Goal: Task Accomplishment & Management: Manage account settings

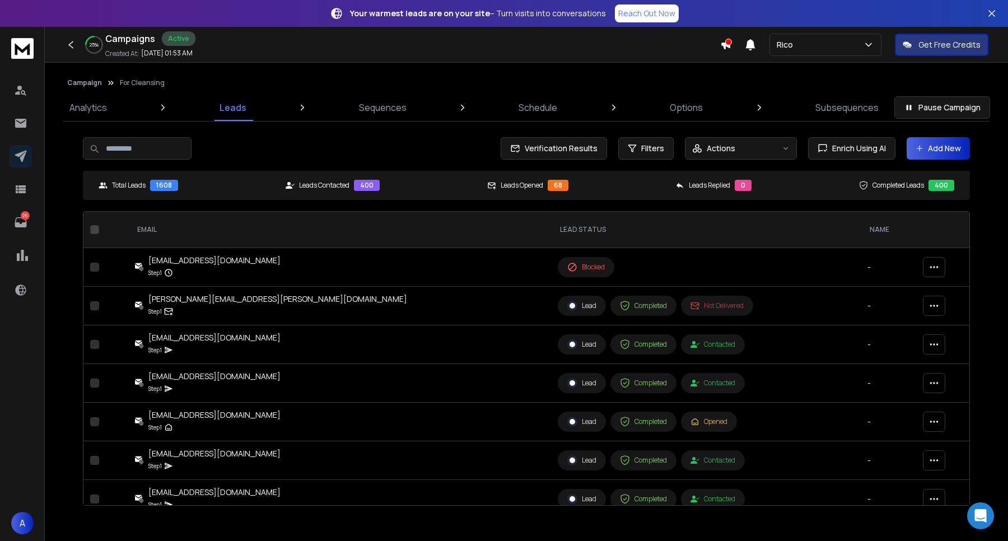
click at [625, 219] on th "LEAD STATUS" at bounding box center [706, 230] width 310 height 36
click at [662, 153] on span "Filters" at bounding box center [652, 148] width 23 height 11
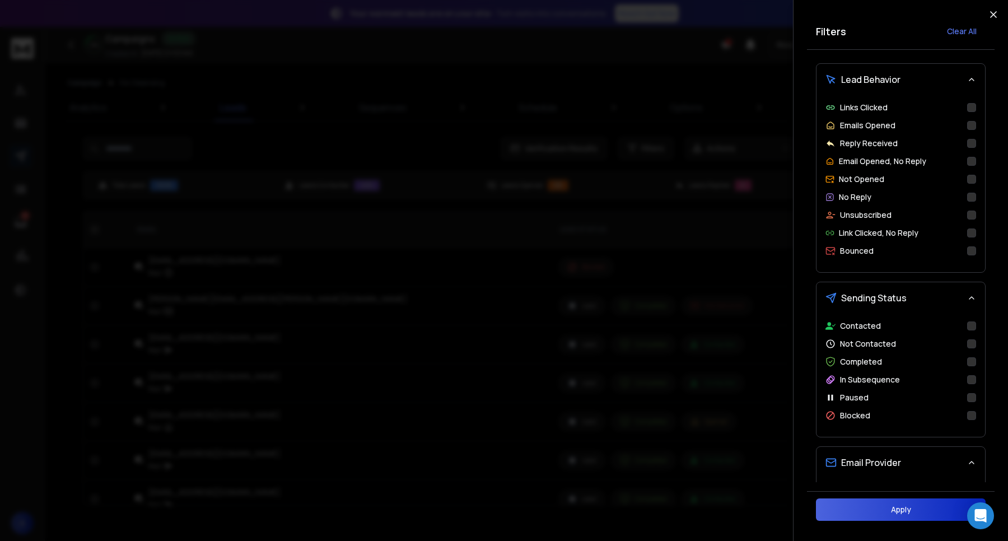
click at [995, 17] on icon "button" at bounding box center [993, 15] width 6 height 6
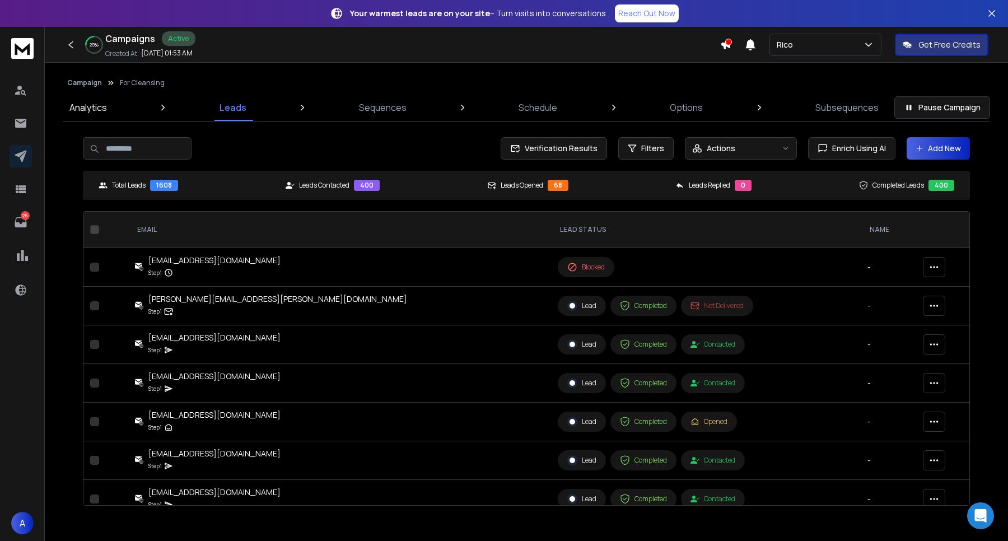
click at [91, 116] on link "Analytics" at bounding box center [88, 107] width 51 height 27
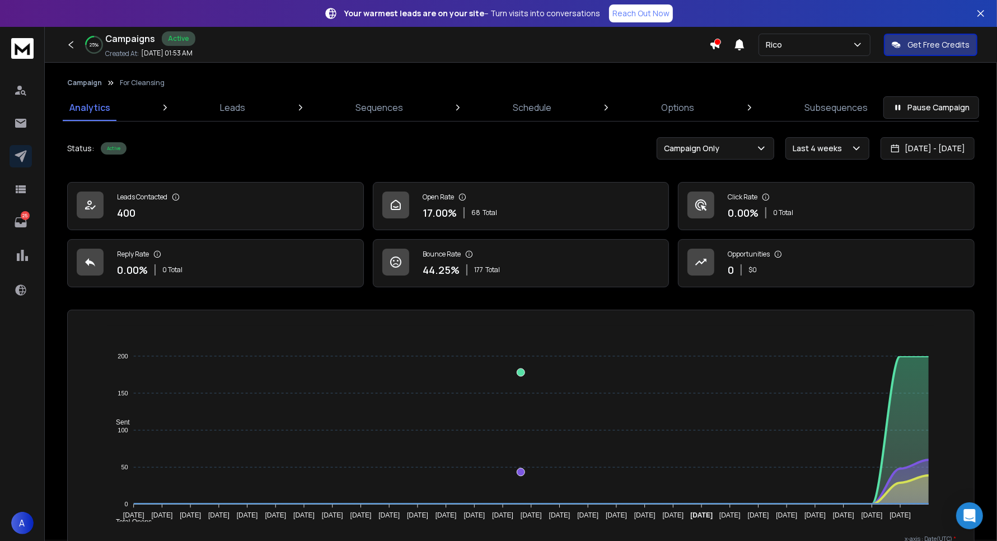
click at [255, 108] on div "Analytics Leads Sequences Schedule Options Subsequences" at bounding box center [469, 107] width 812 height 27
click at [241, 107] on p "Leads" at bounding box center [232, 107] width 25 height 13
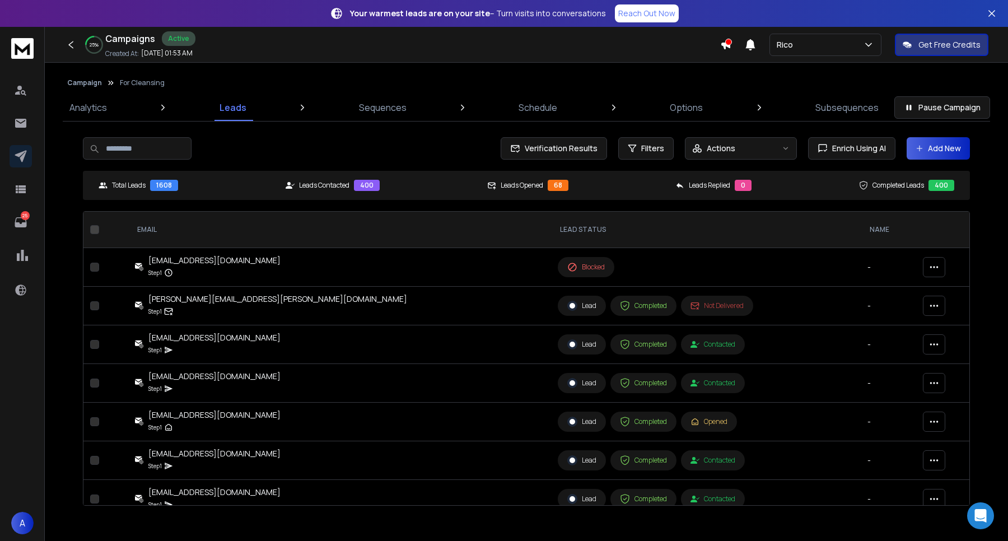
click at [679, 146] on div "Verification Results Filters Actions Enrich Using AI Add New" at bounding box center [734, 148] width 469 height 22
click at [649, 147] on span "Filters" at bounding box center [652, 148] width 23 height 11
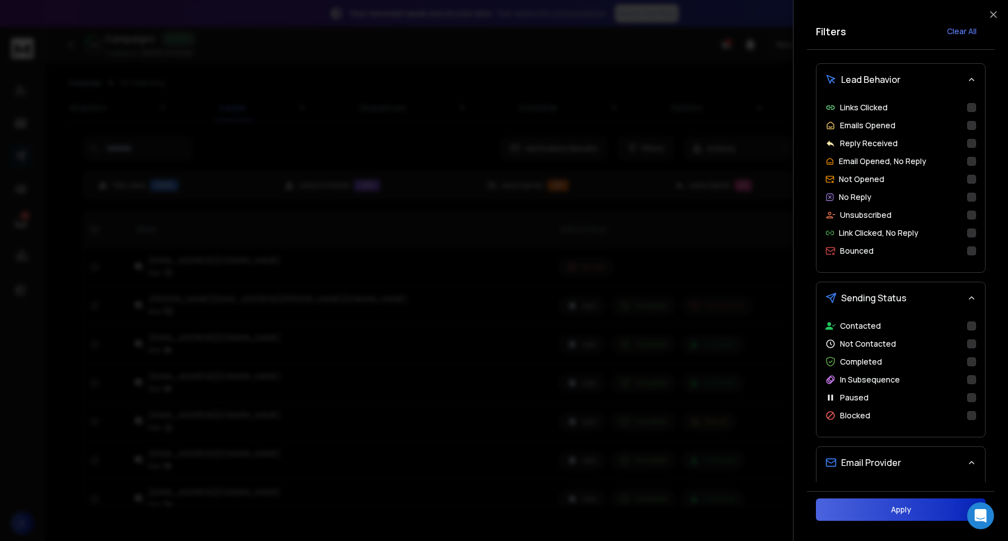
click at [967, 248] on button "Bounced" at bounding box center [971, 250] width 9 height 9
click at [904, 505] on button "Apply" at bounding box center [901, 509] width 170 height 22
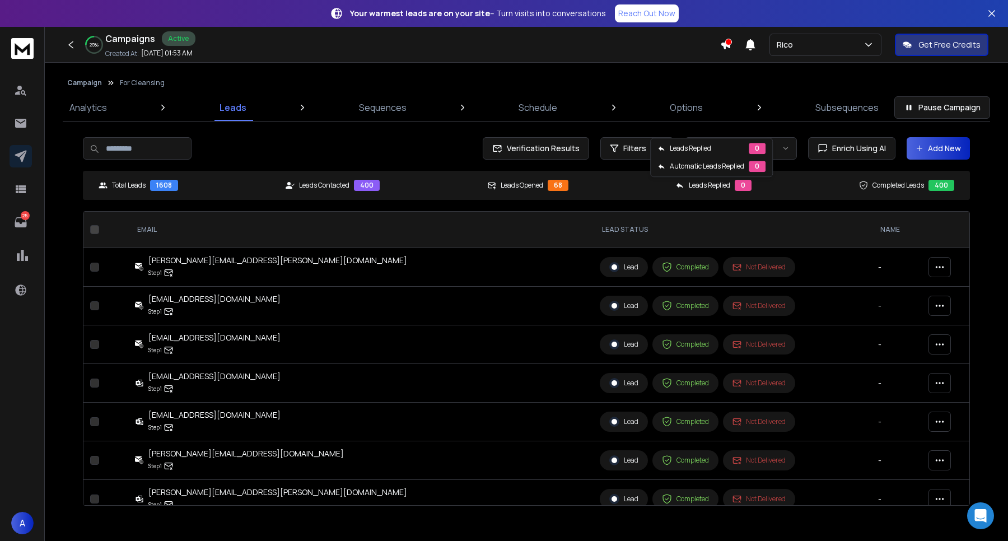
click at [656, 154] on div "Leads Replied 0 Automatic Leads Replied 0" at bounding box center [711, 157] width 123 height 39
click at [629, 148] on span "Filters" at bounding box center [634, 148] width 23 height 11
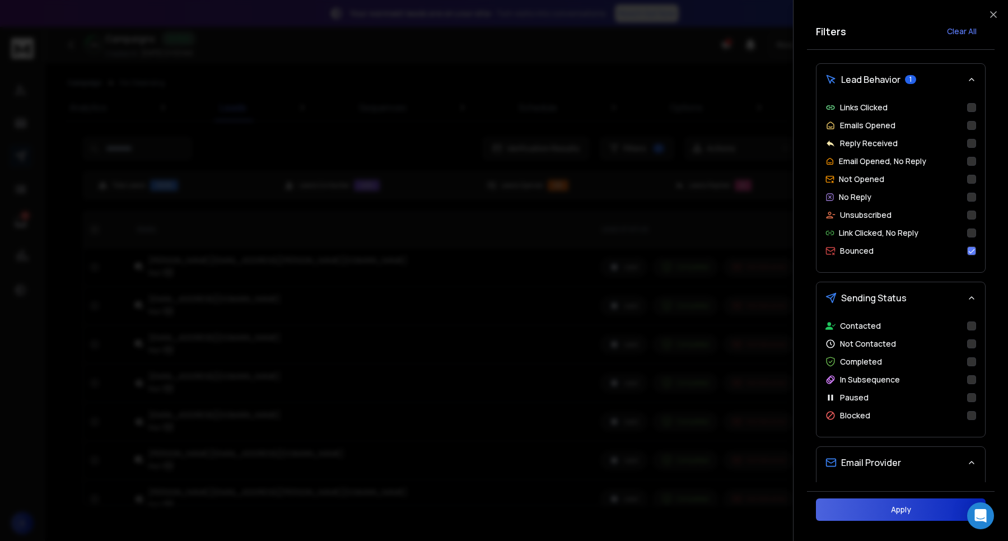
click at [967, 248] on button "Bounced" at bounding box center [971, 250] width 9 height 9
click at [894, 507] on button "Apply" at bounding box center [901, 509] width 170 height 22
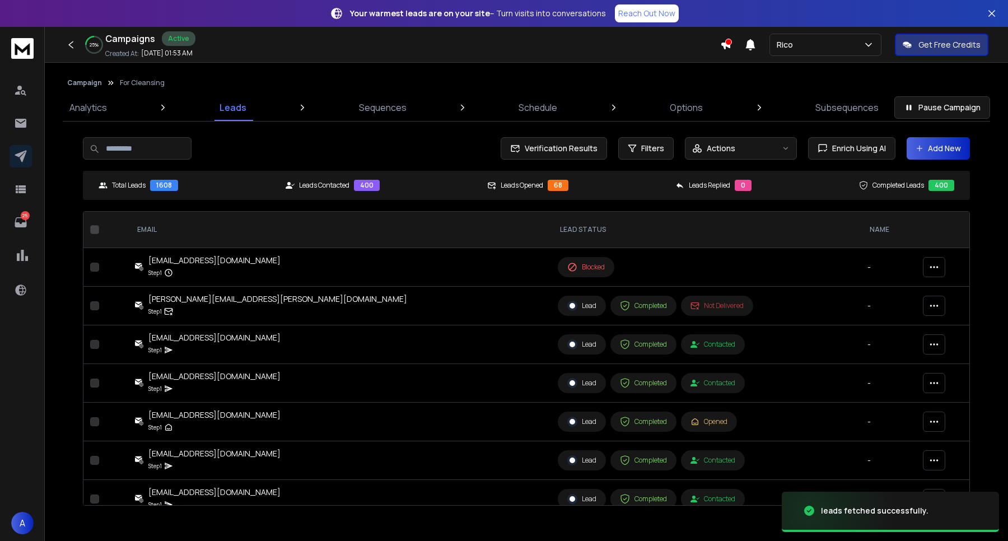
click at [319, 188] on p "Leads Contacted" at bounding box center [324, 185] width 50 height 9
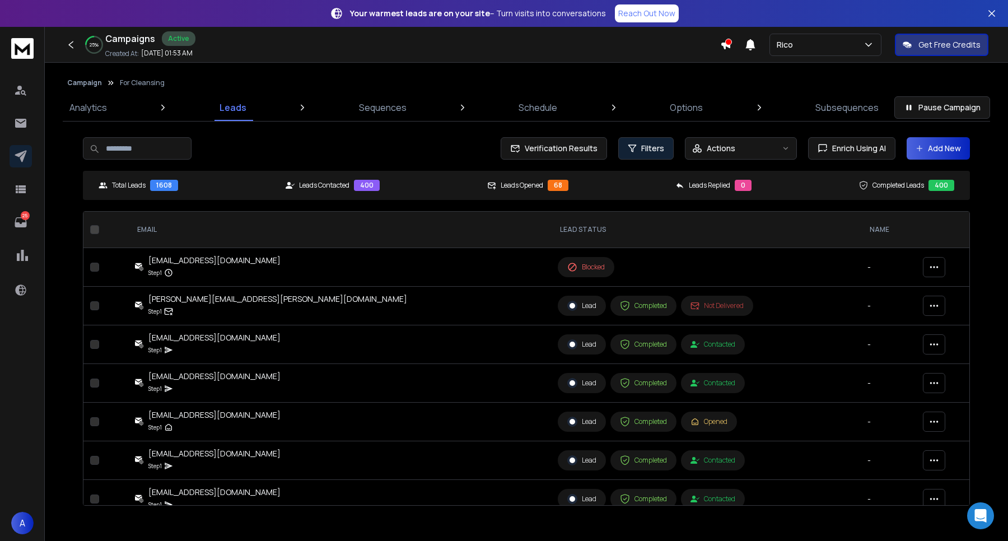
click at [636, 147] on button "Filters" at bounding box center [645, 148] width 55 height 22
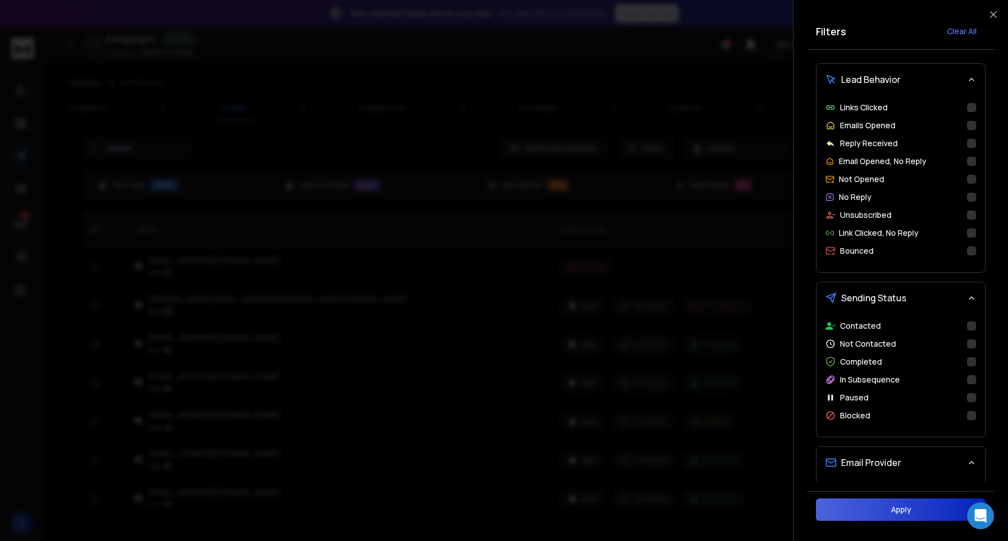
click at [967, 254] on button "Bounced" at bounding box center [971, 250] width 9 height 9
click at [903, 509] on button "Apply" at bounding box center [901, 509] width 170 height 22
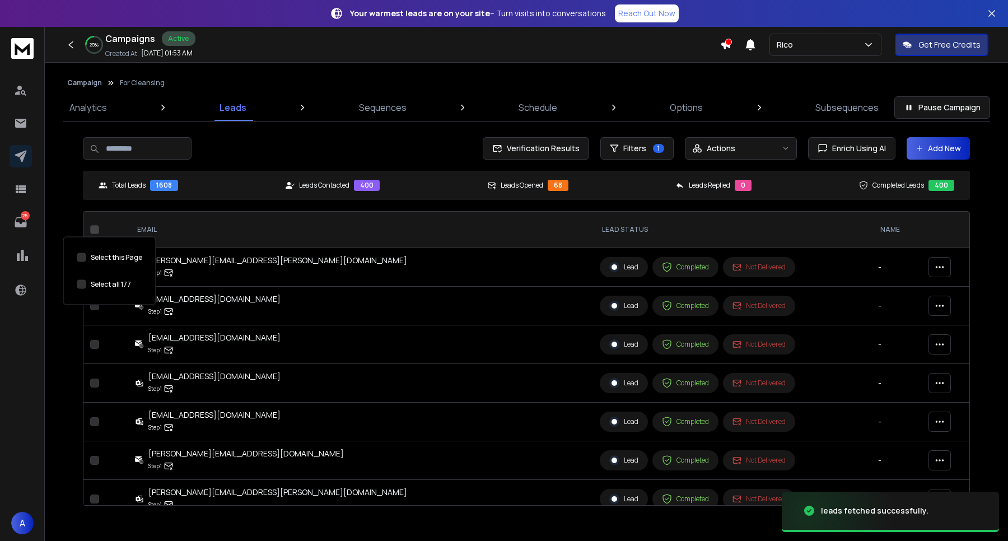
click at [92, 227] on button "Select this Page" at bounding box center [94, 229] width 9 height 9
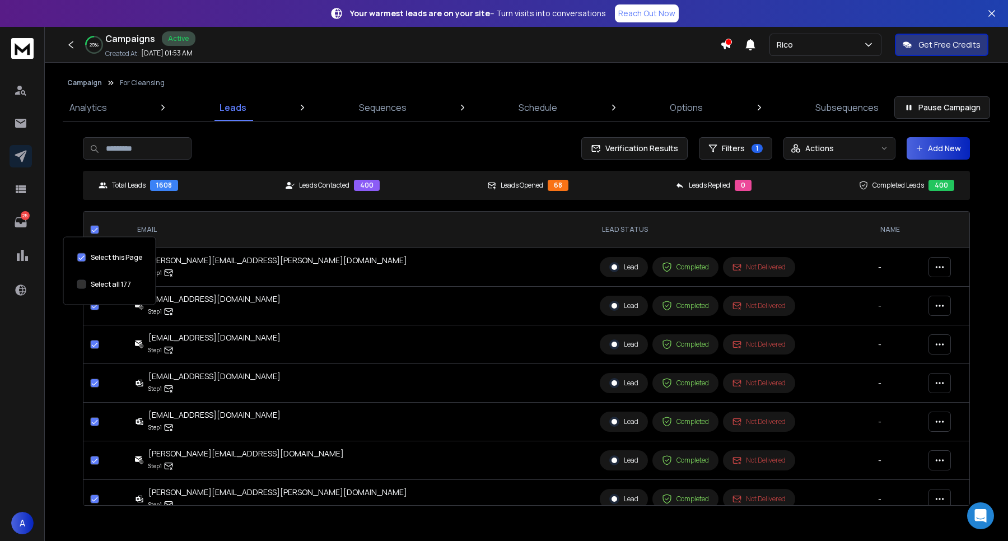
click at [78, 283] on button "Select this Page" at bounding box center [81, 284] width 9 height 9
click at [883, 149] on icon "button" at bounding box center [884, 148] width 8 height 9
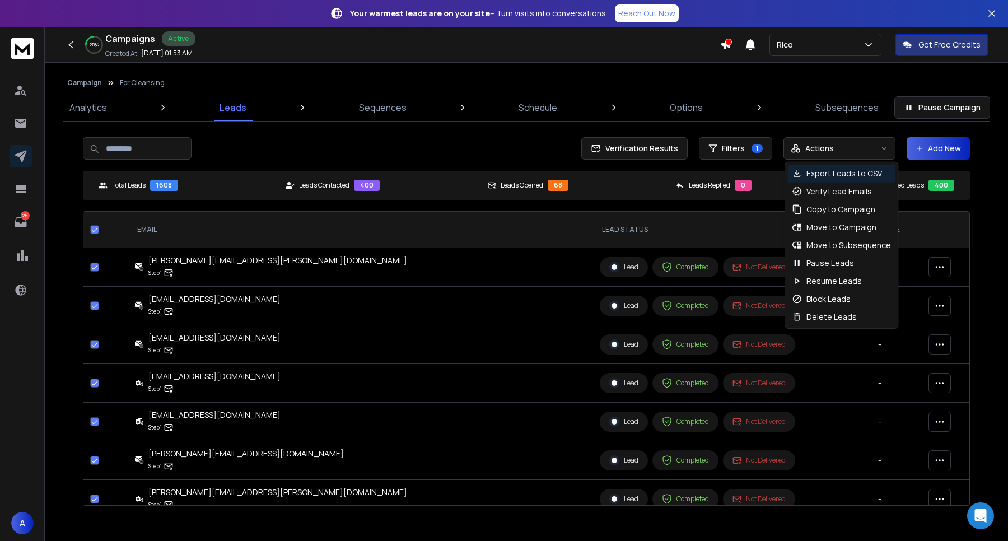
click at [848, 178] on p "Export Leads to CSV" at bounding box center [844, 173] width 76 height 11
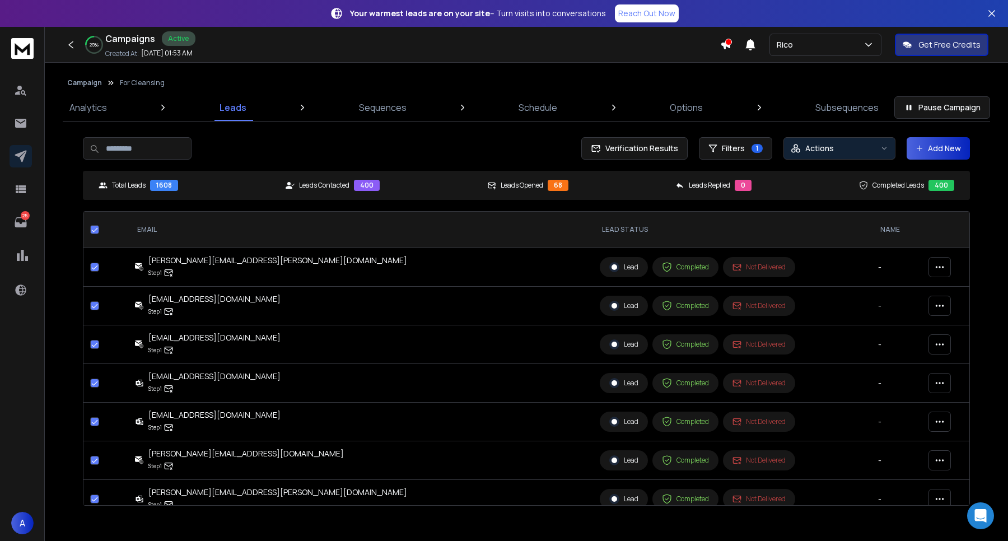
click at [883, 148] on icon "button" at bounding box center [884, 148] width 8 height 9
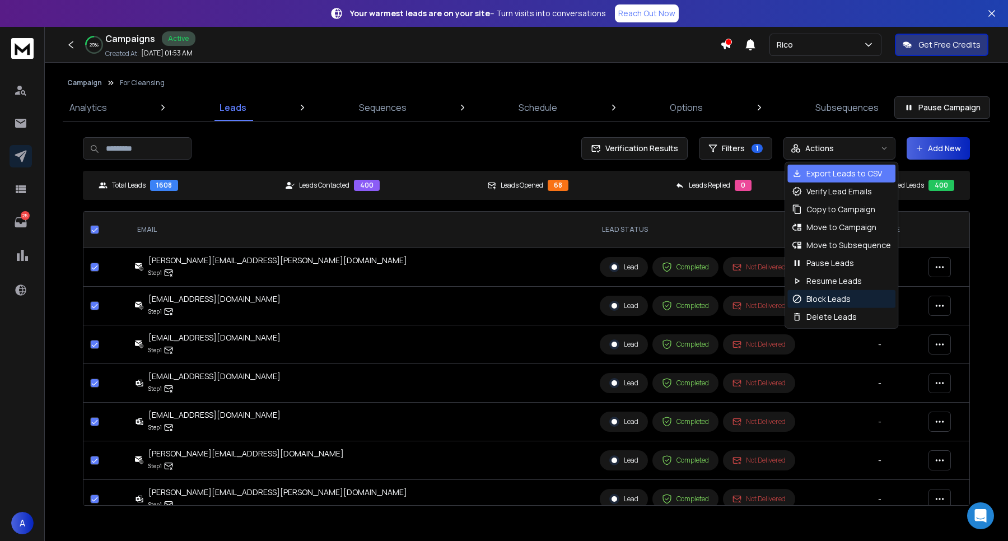
click at [838, 298] on p "Block Leads" at bounding box center [828, 298] width 44 height 11
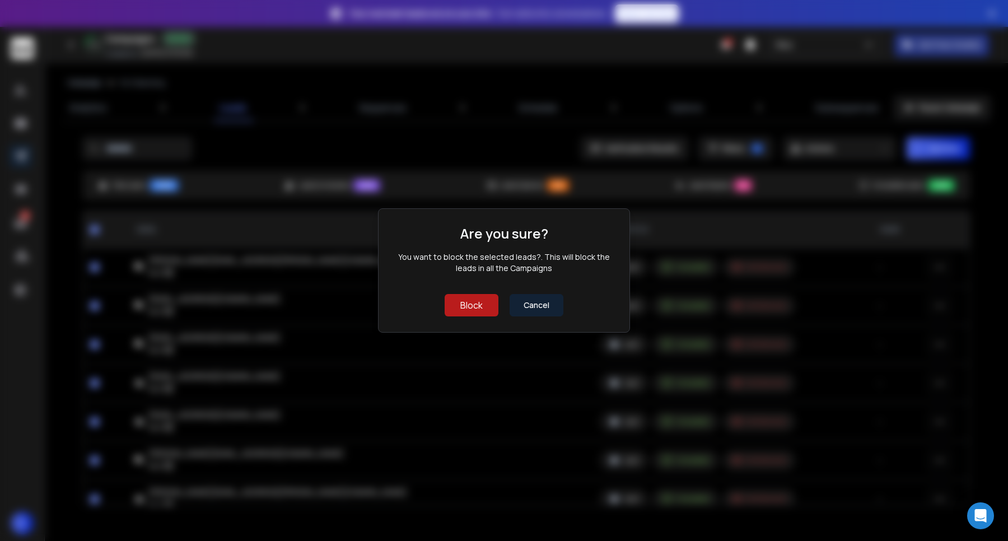
click at [480, 304] on button "Block" at bounding box center [471, 305] width 54 height 22
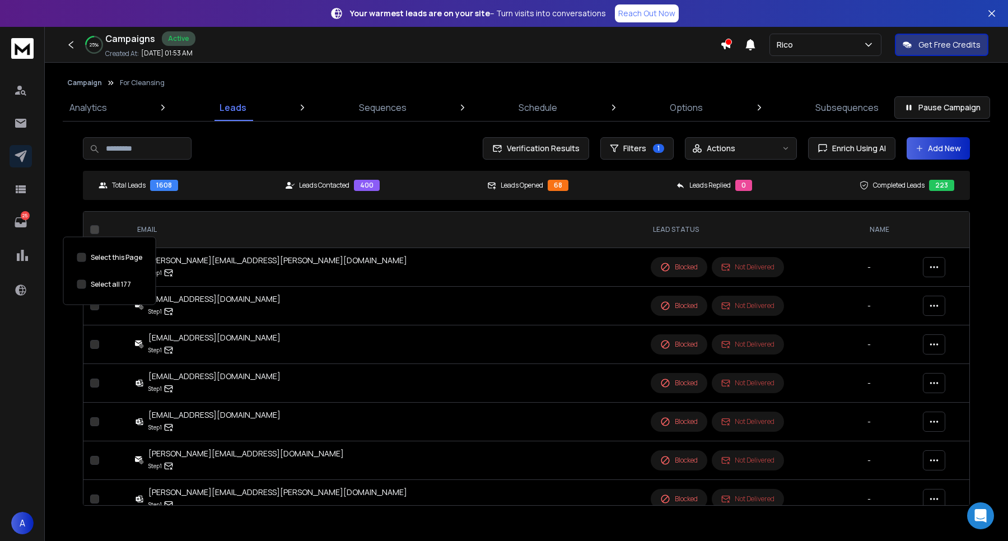
click at [97, 230] on button "Select this Page" at bounding box center [94, 229] width 9 height 9
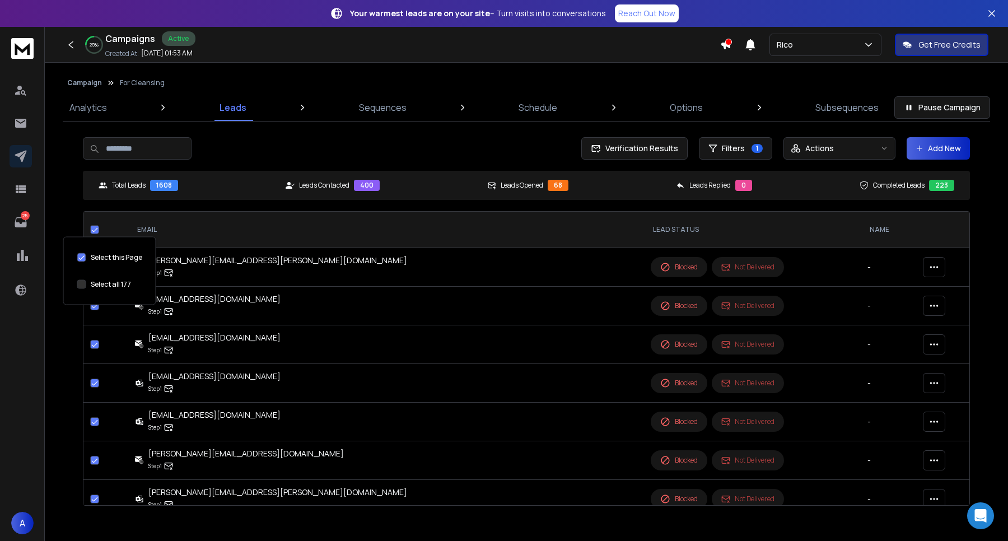
click at [83, 282] on button "Select this Page" at bounding box center [81, 284] width 9 height 9
click at [885, 151] on icon "button" at bounding box center [884, 148] width 8 height 9
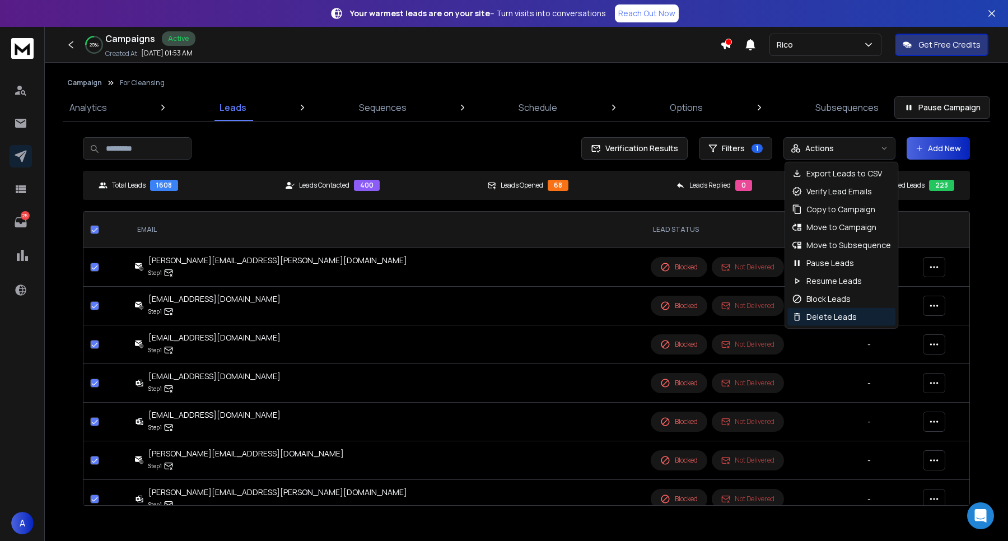
click at [829, 320] on p "Delete Leads" at bounding box center [831, 316] width 50 height 11
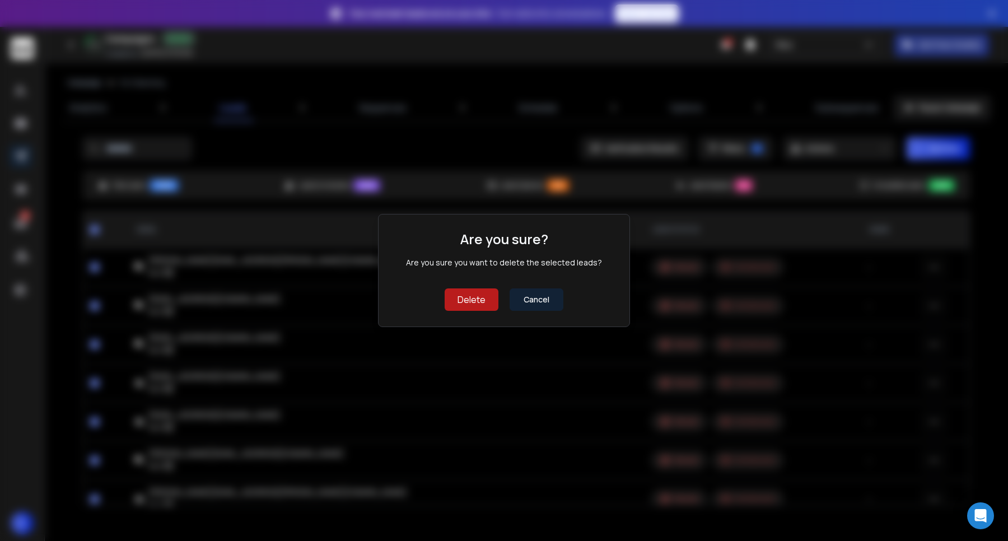
click at [483, 295] on button "Delete" at bounding box center [471, 299] width 54 height 22
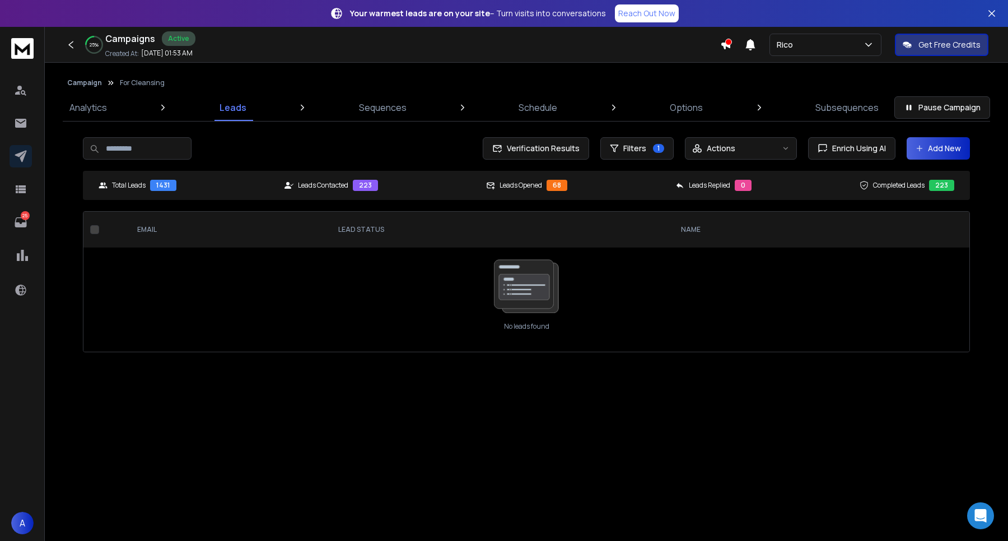
click at [171, 185] on div "1431" at bounding box center [163, 185] width 26 height 11
click at [137, 186] on p "Total Leads" at bounding box center [129, 185] width 34 height 9
click at [626, 143] on span "Filters" at bounding box center [634, 148] width 23 height 11
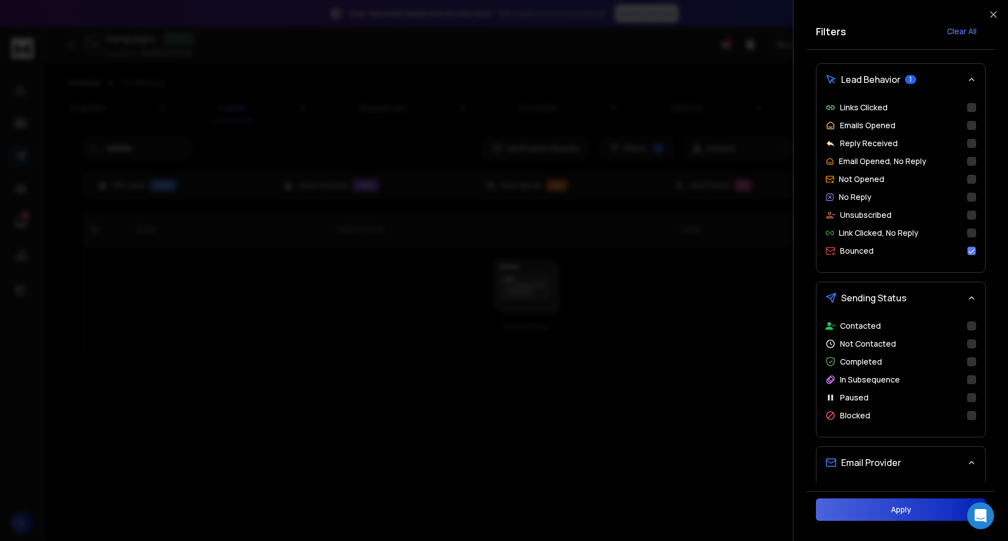
click at [955, 251] on div "Bounced" at bounding box center [900, 250] width 151 height 11
click at [967, 250] on button "Bounced" at bounding box center [971, 250] width 9 height 9
click at [967, 343] on button "Not Contacted" at bounding box center [971, 343] width 9 height 9
click at [888, 511] on button "Apply" at bounding box center [901, 509] width 170 height 22
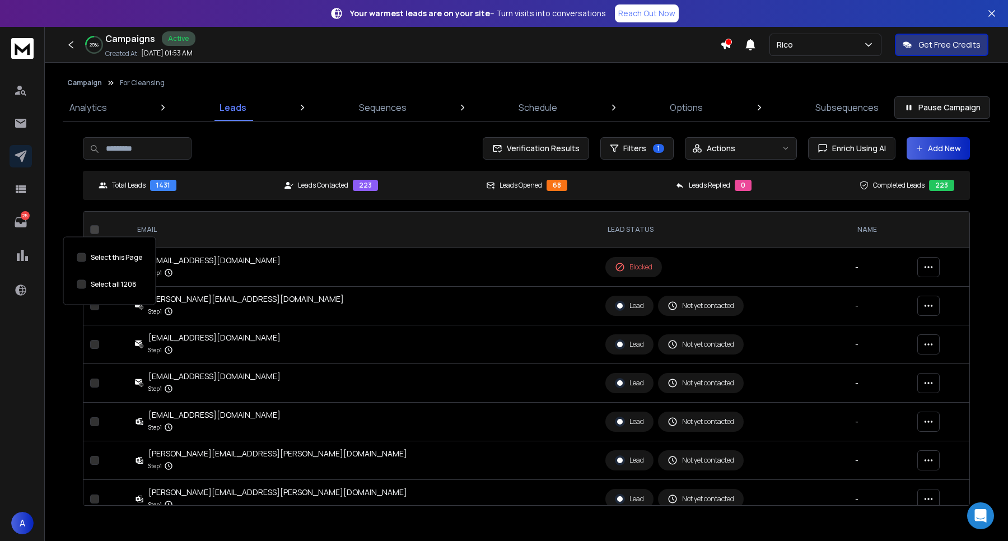
click at [95, 229] on button "Select this Page" at bounding box center [94, 229] width 9 height 9
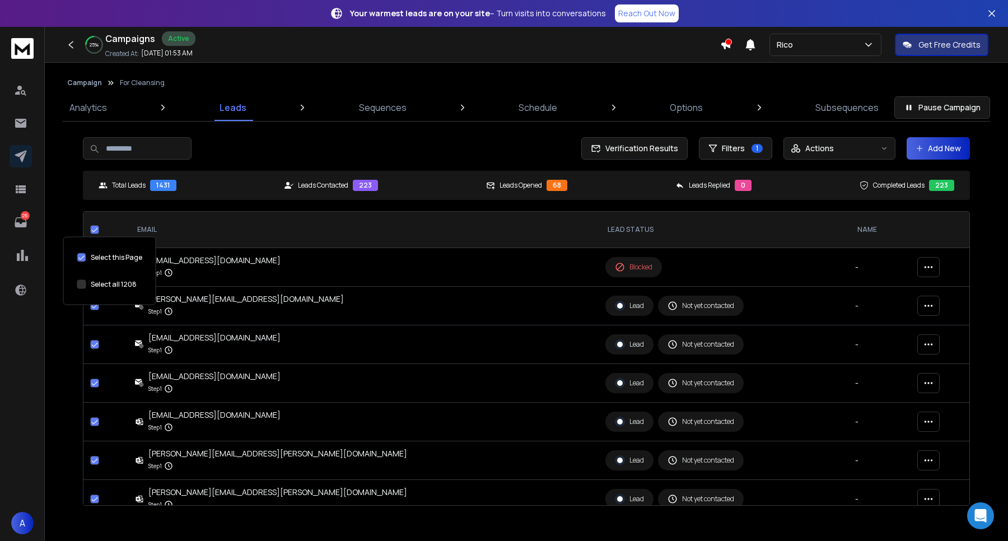
click at [93, 231] on button "Select this Page" at bounding box center [94, 229] width 9 height 9
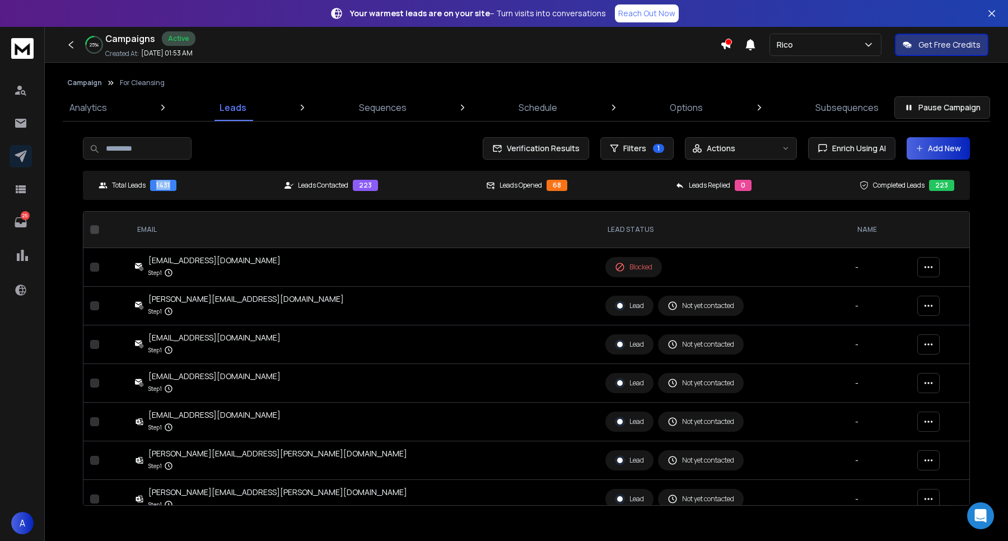
drag, startPoint x: 157, startPoint y: 185, endPoint x: 188, endPoint y: 185, distance: 30.2
click at [188, 185] on div "Total Leads 1431 Leads Contacted 223 Leads Opened 68 Leads Replied 0 Completed …" at bounding box center [526, 185] width 887 height 29
click at [238, 168] on div "Verification Results Filters 1 Actions Enrich Using AI Add New Total Leads 1431…" at bounding box center [526, 315] width 887 height 357
click at [706, 108] on link "Options" at bounding box center [686, 107] width 46 height 27
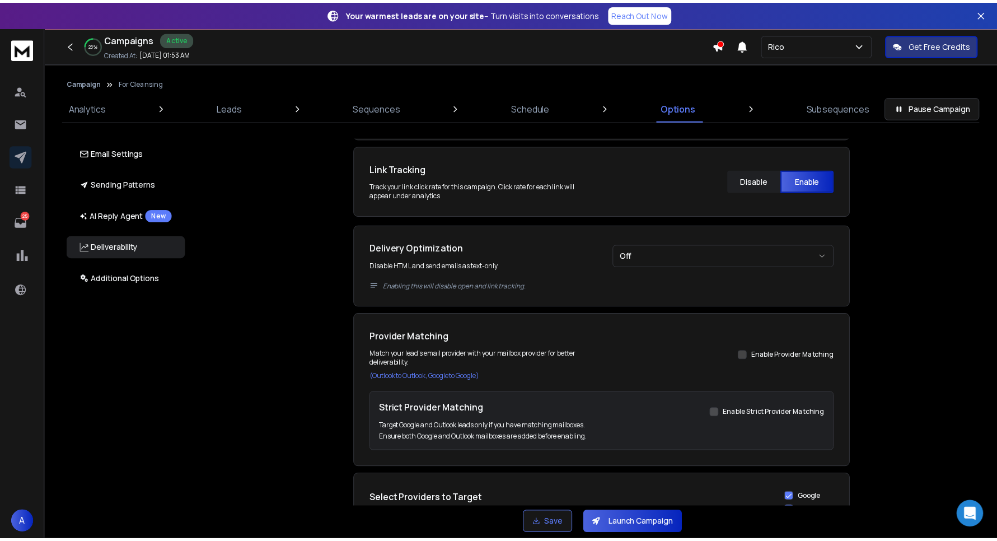
scroll to position [1469, 0]
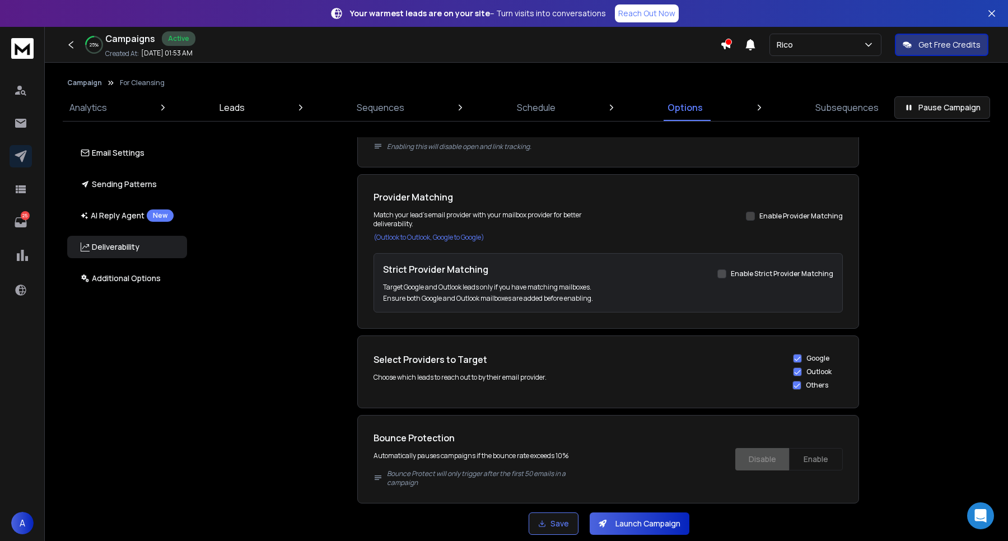
click at [219, 110] on link "Leads" at bounding box center [232, 107] width 39 height 27
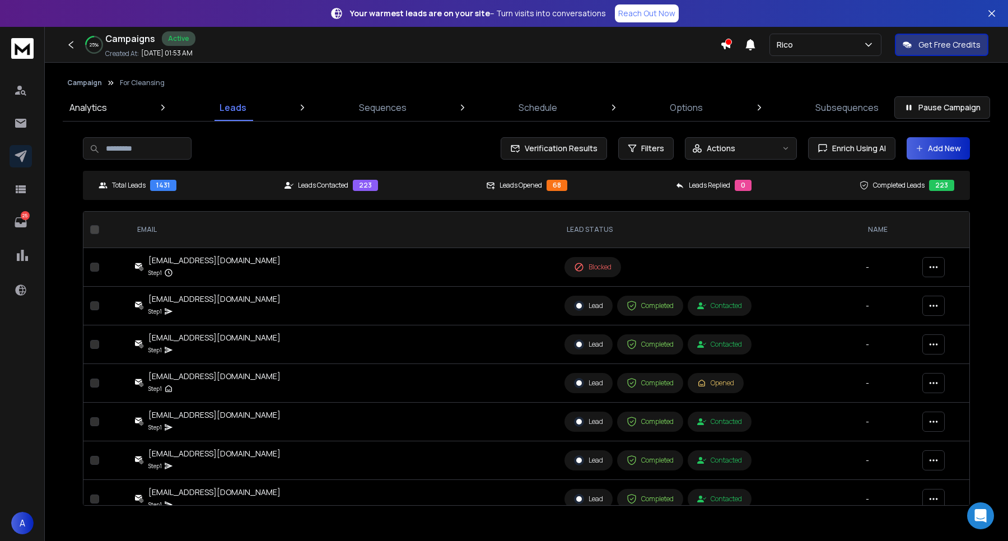
click at [101, 115] on link "Analytics" at bounding box center [88, 107] width 51 height 27
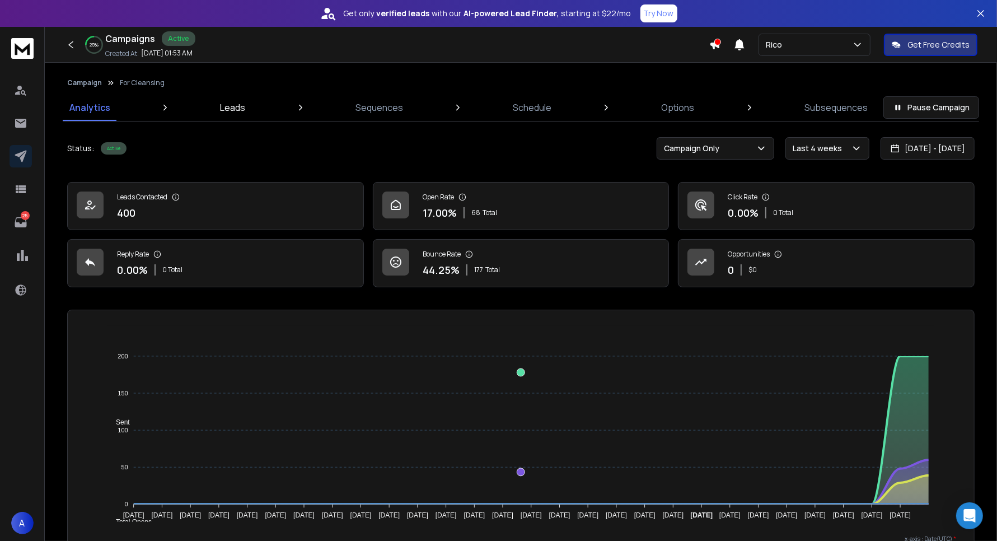
click at [238, 107] on p "Leads" at bounding box center [232, 107] width 25 height 13
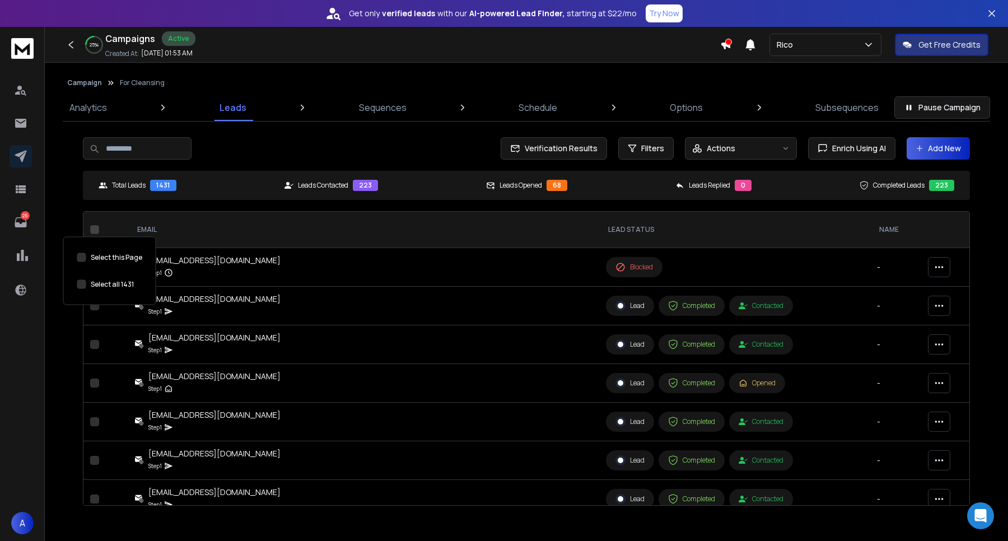
click at [98, 231] on button "Select this Page" at bounding box center [94, 229] width 9 height 9
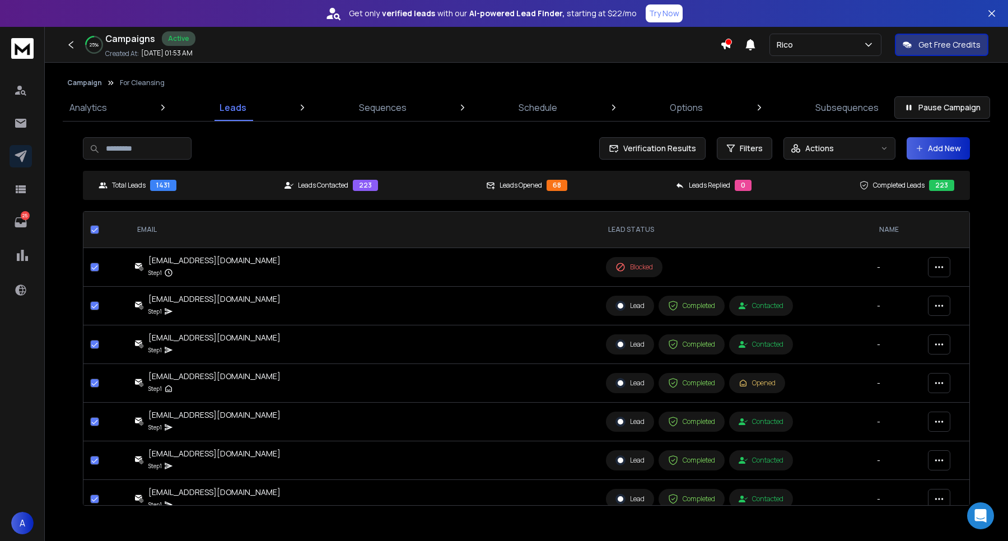
click at [304, 147] on div "Verification Results Filters Actions Add New" at bounding box center [526, 148] width 887 height 22
click at [97, 228] on button "Select this Page" at bounding box center [94, 229] width 9 height 9
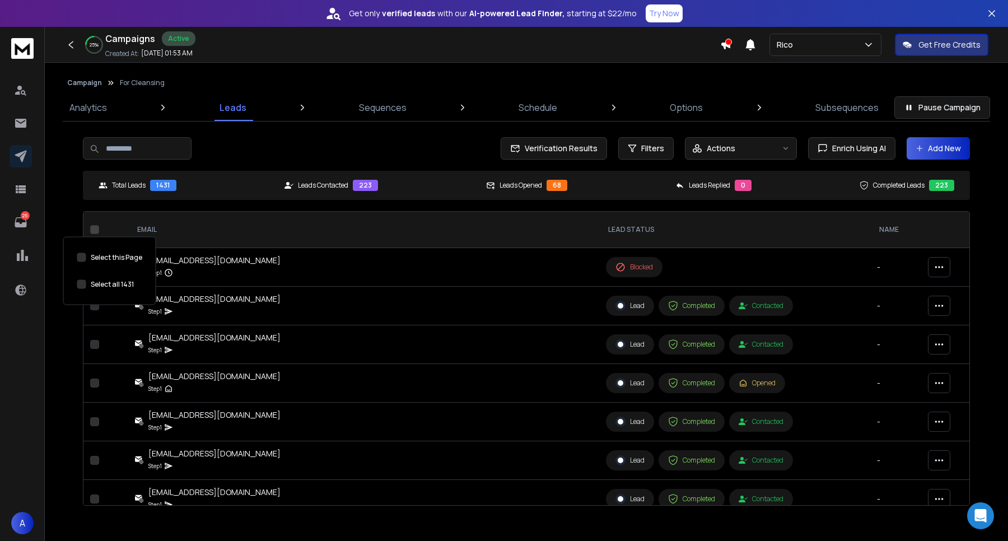
click at [98, 228] on button "Select this Page" at bounding box center [94, 229] width 9 height 9
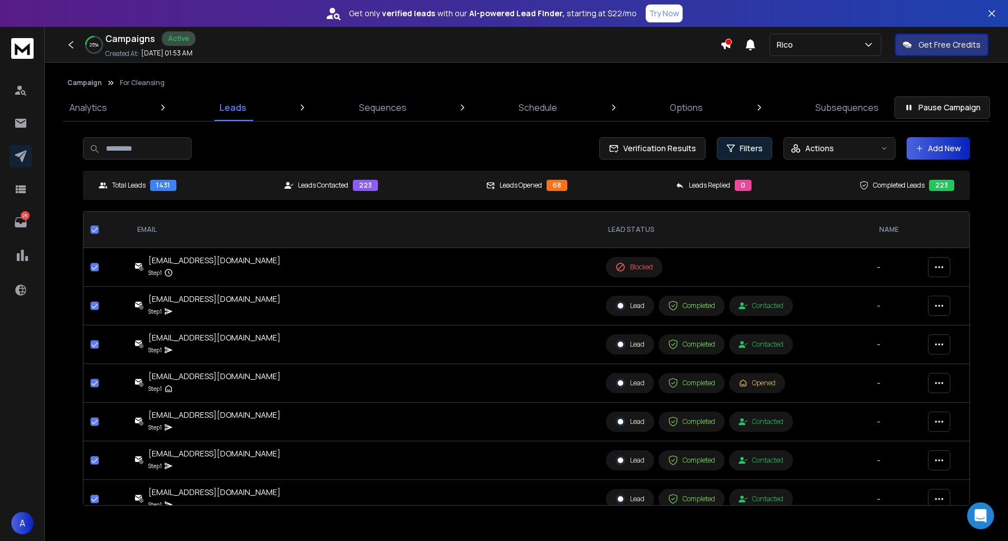
click at [745, 149] on span "Filters" at bounding box center [750, 148] width 23 height 11
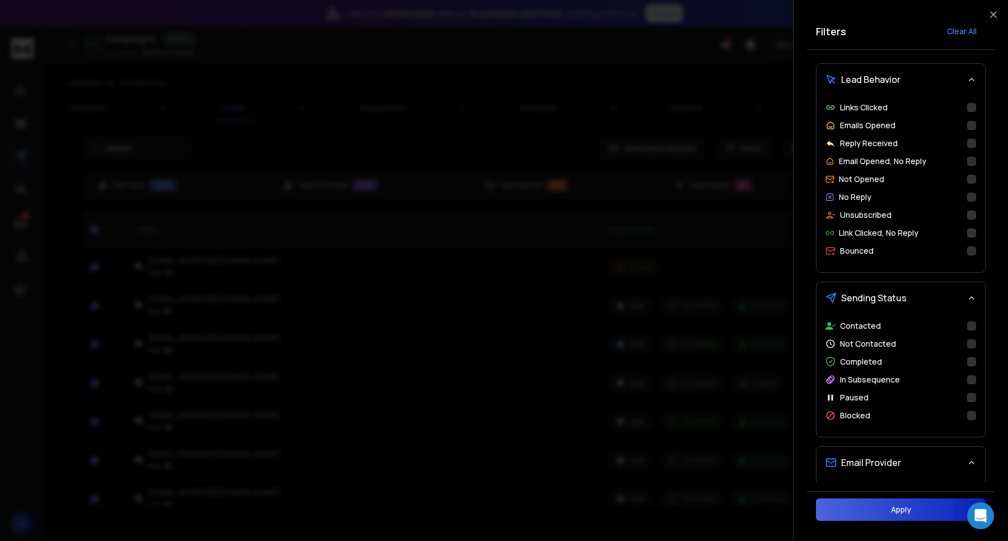
click at [967, 251] on button "Bounced" at bounding box center [971, 250] width 9 height 9
click at [905, 510] on button "Apply" at bounding box center [901, 509] width 170 height 22
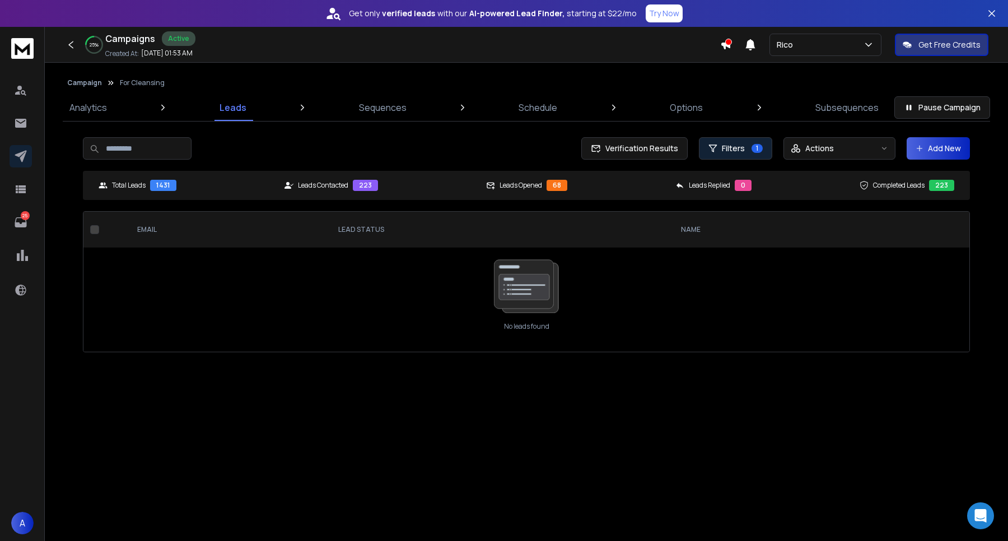
click at [735, 147] on span "Filters" at bounding box center [732, 148] width 23 height 11
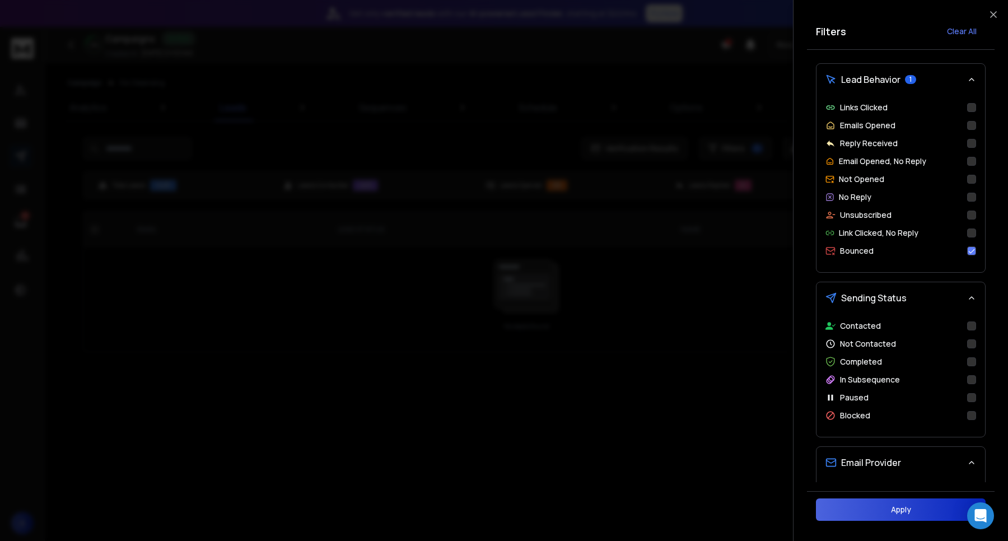
click at [967, 251] on button "Bounced" at bounding box center [971, 250] width 9 height 9
click at [967, 325] on button "Contacted" at bounding box center [971, 325] width 9 height 9
click at [967, 361] on button "Completed" at bounding box center [971, 361] width 9 height 9
click at [967, 362] on button "Completed" at bounding box center [971, 361] width 9 height 9
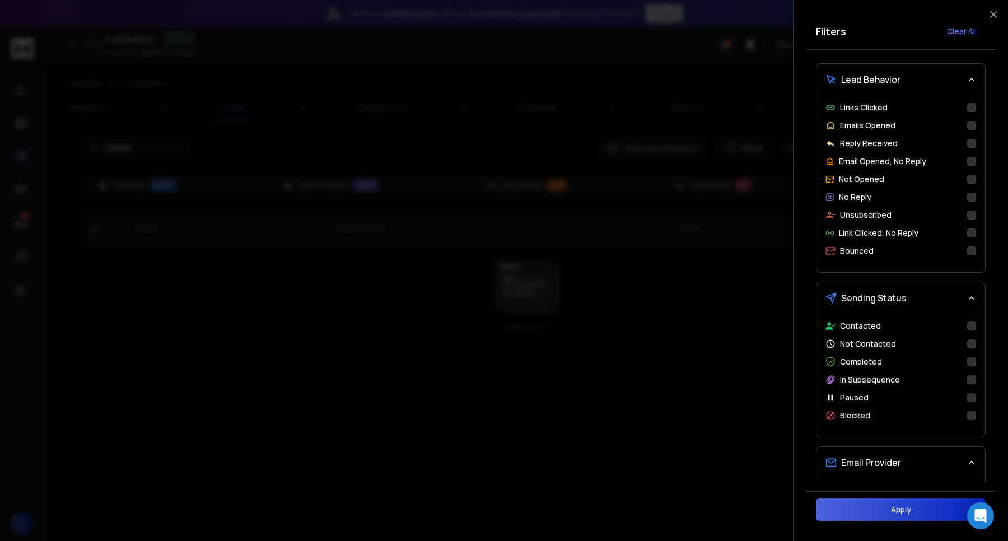
click at [919, 504] on button "Apply" at bounding box center [901, 509] width 170 height 22
